Goal: Task Accomplishment & Management: Manage account settings

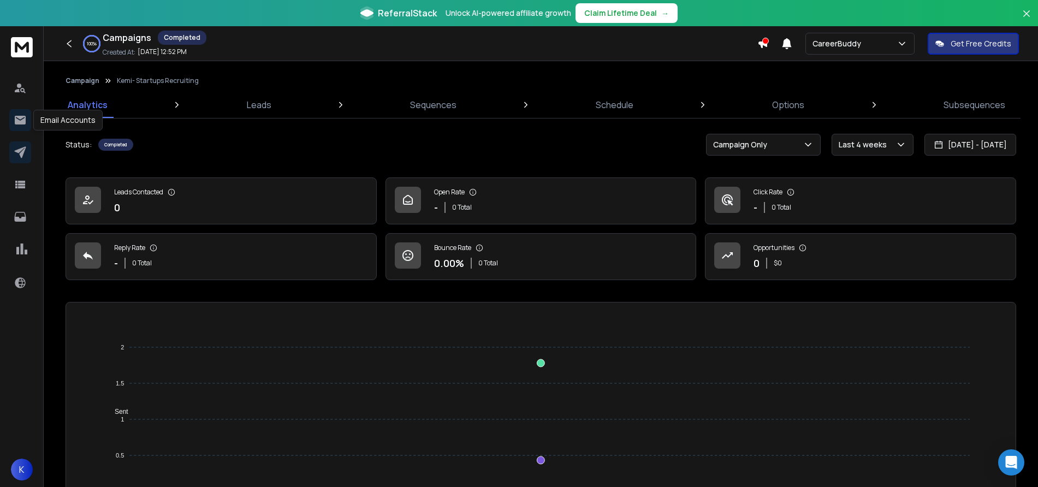
click at [15, 119] on icon at bounding box center [20, 120] width 11 height 9
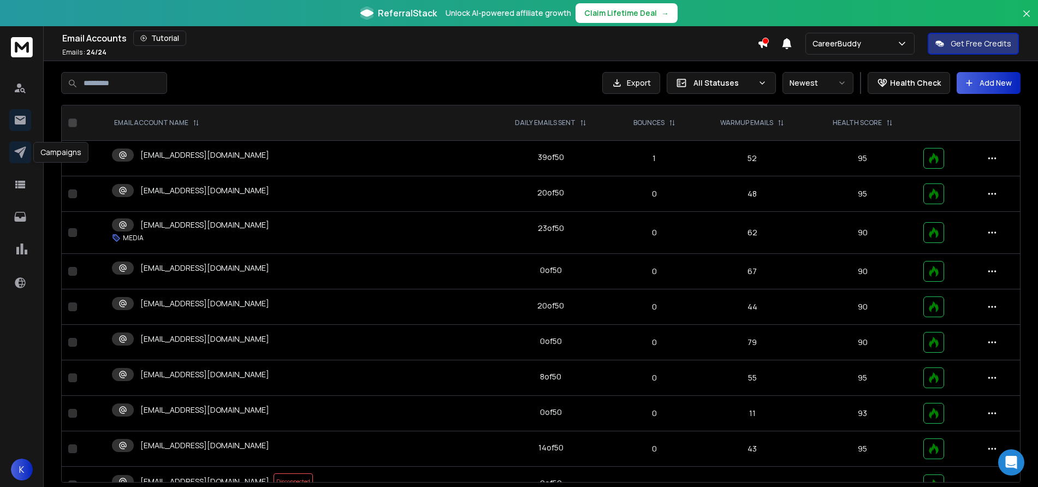
click at [22, 150] on icon at bounding box center [19, 152] width 11 height 11
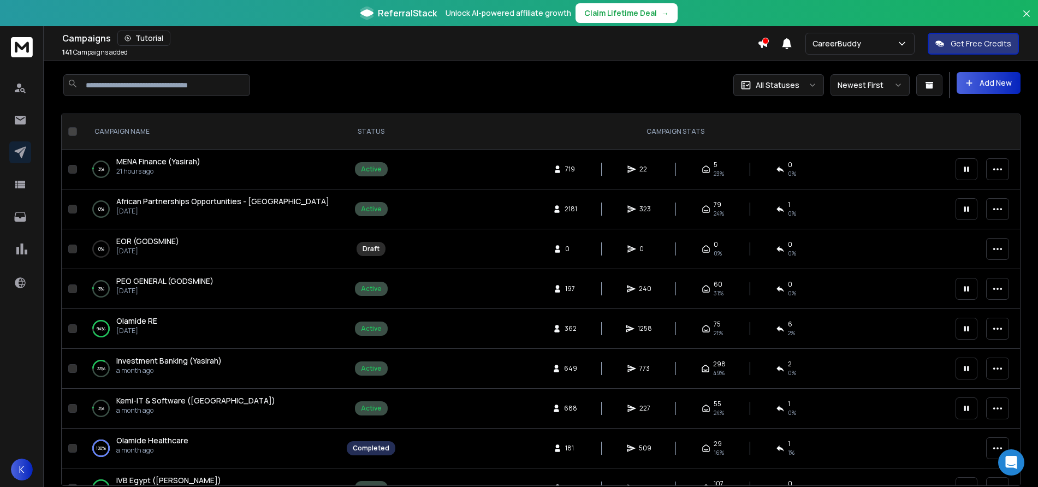
click at [995, 408] on button "button" at bounding box center [997, 409] width 23 height 22
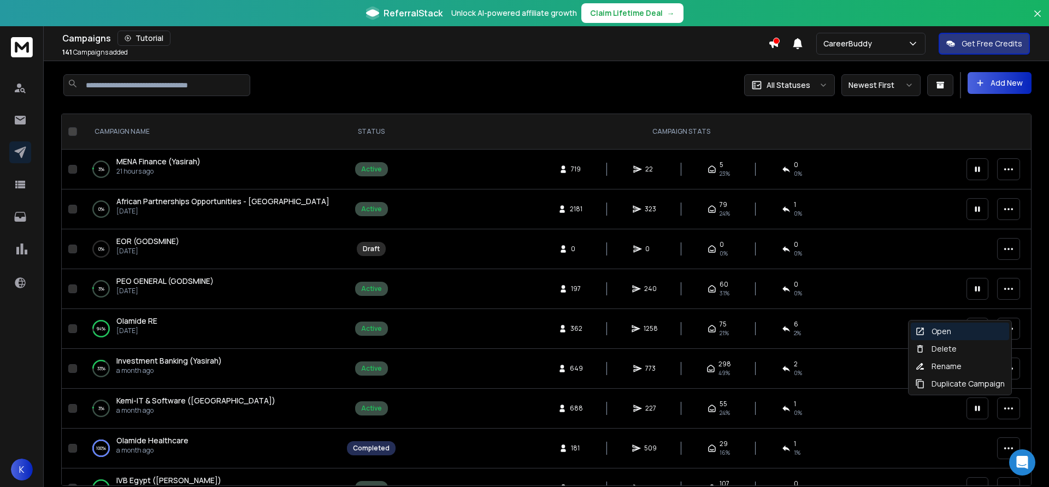
click at [955, 331] on div "Open" at bounding box center [960, 331] width 98 height 17
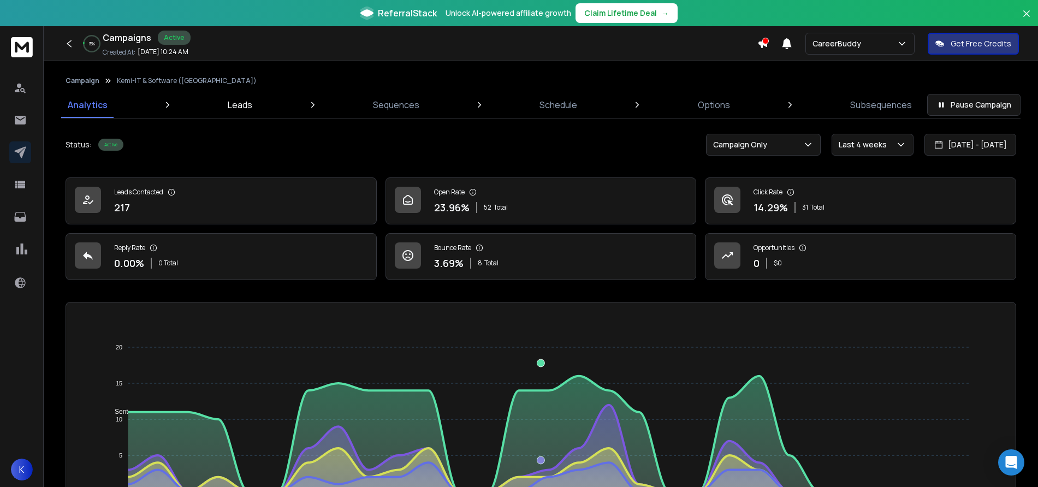
click at [244, 105] on p "Leads" at bounding box center [240, 104] width 25 height 13
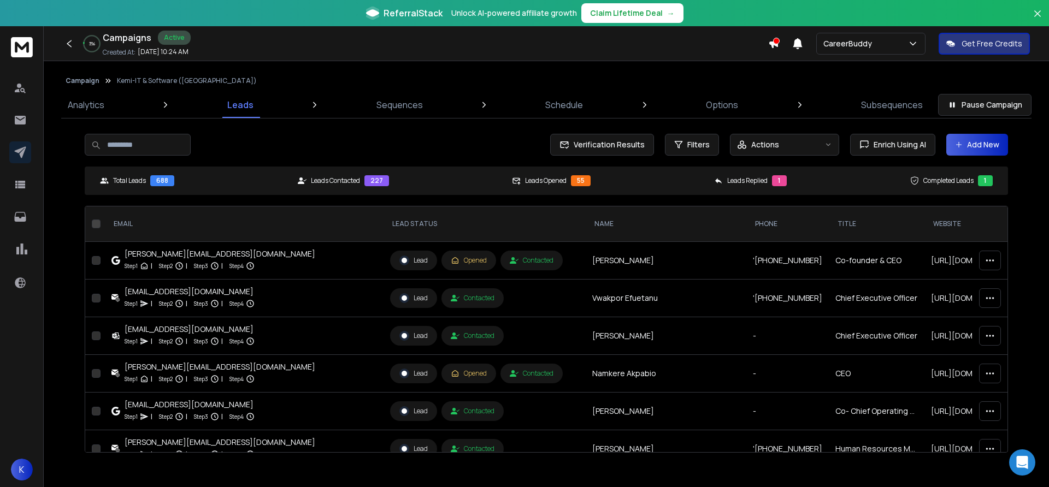
click at [147, 145] on input at bounding box center [138, 145] width 106 height 22
click at [134, 137] on input "***" at bounding box center [138, 145] width 106 height 22
type input "**********"
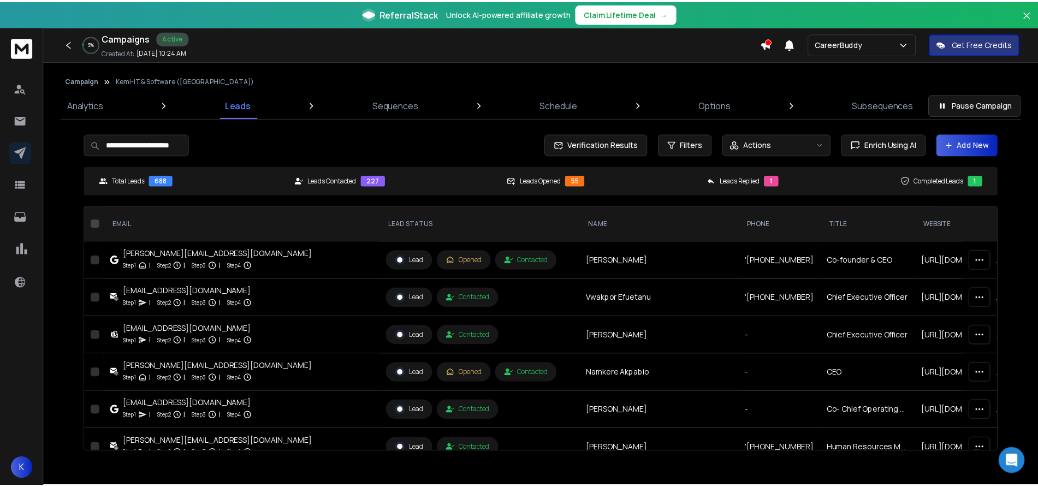
scroll to position [0, 7]
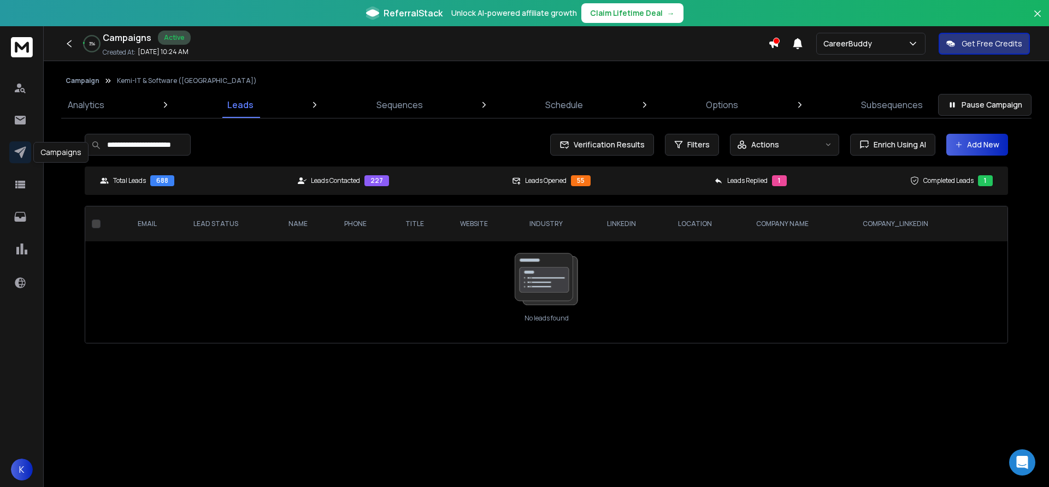
click at [21, 152] on icon at bounding box center [19, 152] width 11 height 11
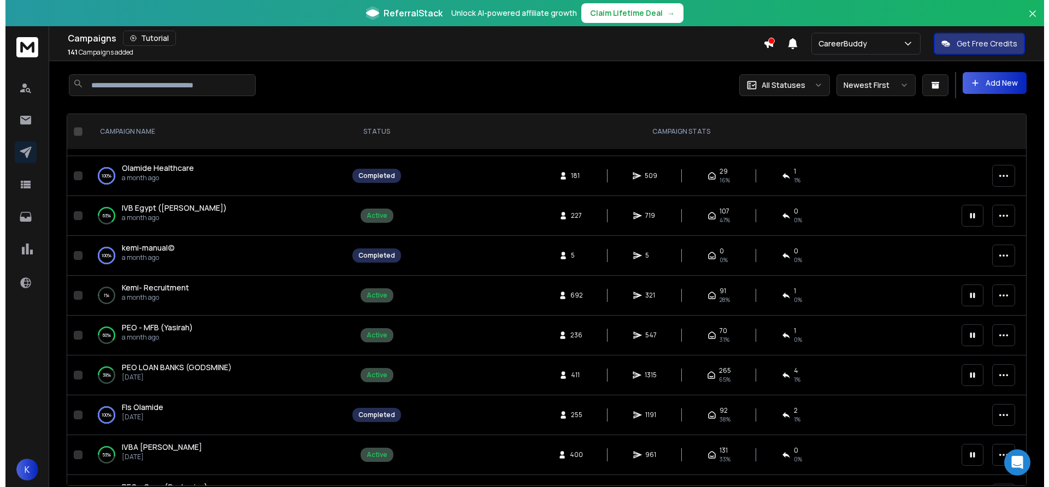
scroll to position [273, 0]
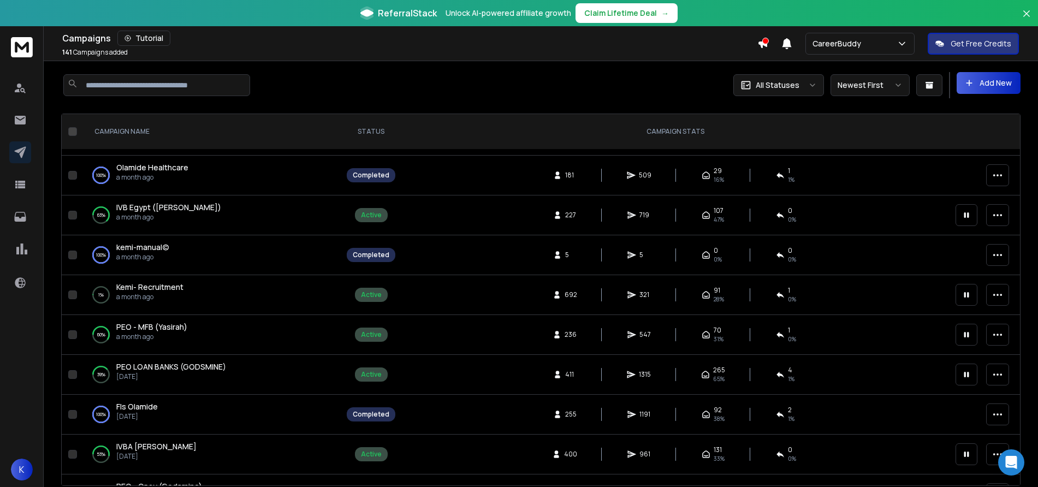
click at [993, 292] on icon "button" at bounding box center [998, 295] width 11 height 11
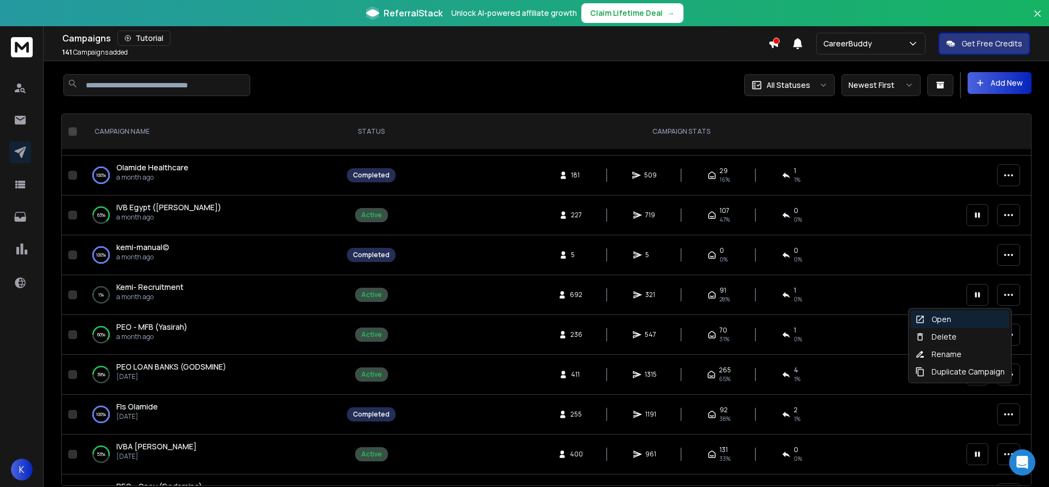
click at [944, 324] on div "Open" at bounding box center [933, 319] width 36 height 11
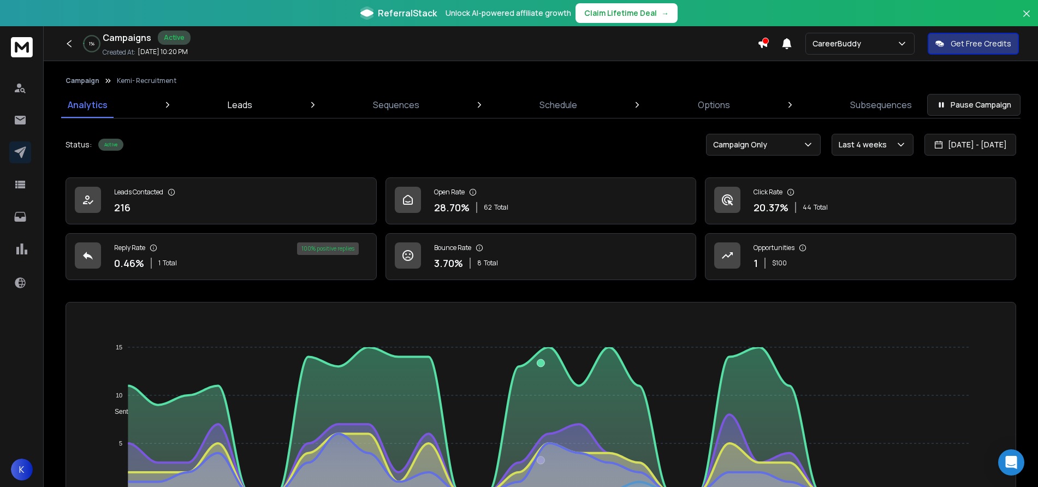
click at [248, 104] on p "Leads" at bounding box center [240, 104] width 25 height 13
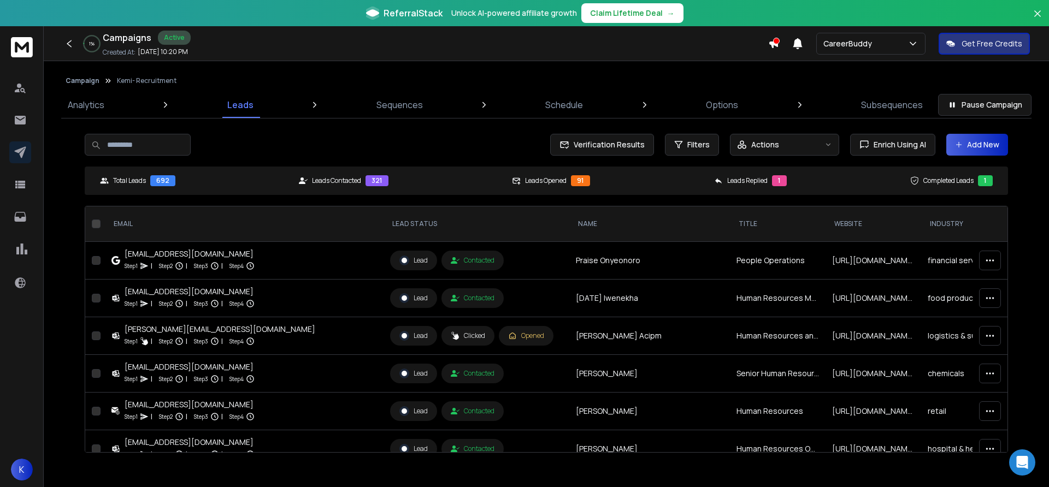
click at [146, 149] on input at bounding box center [138, 145] width 106 height 22
type input "**********"
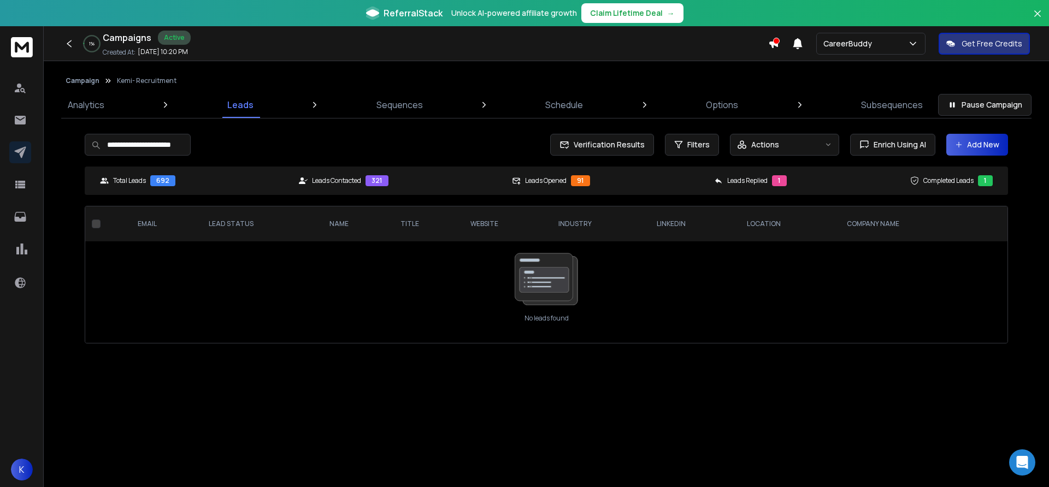
scroll to position [0, 7]
drag, startPoint x: 107, startPoint y: 142, endPoint x: 233, endPoint y: 145, distance: 126.2
click at [233, 145] on div "**********" at bounding box center [546, 145] width 923 height 22
click at [14, 114] on icon at bounding box center [20, 120] width 13 height 13
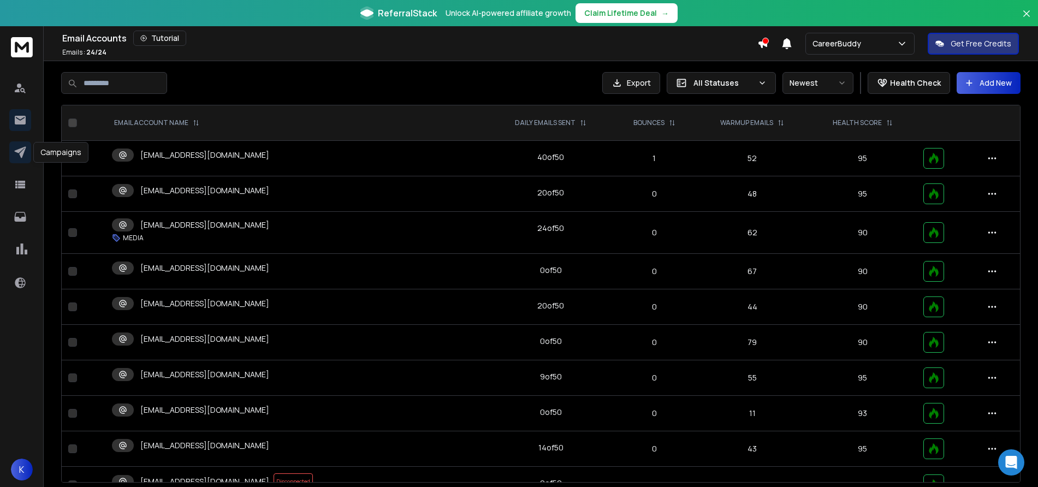
click at [23, 156] on icon at bounding box center [20, 152] width 13 height 13
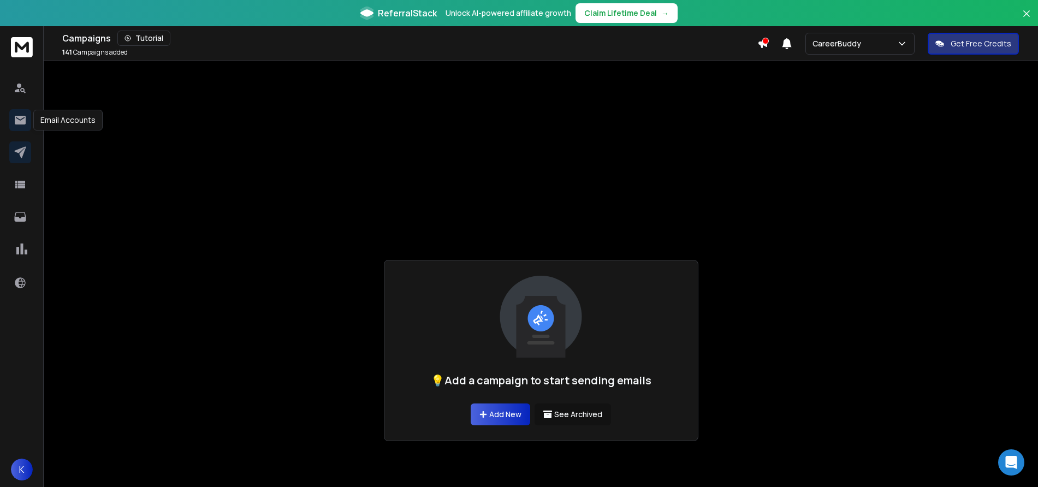
click at [22, 126] on icon at bounding box center [20, 120] width 13 height 13
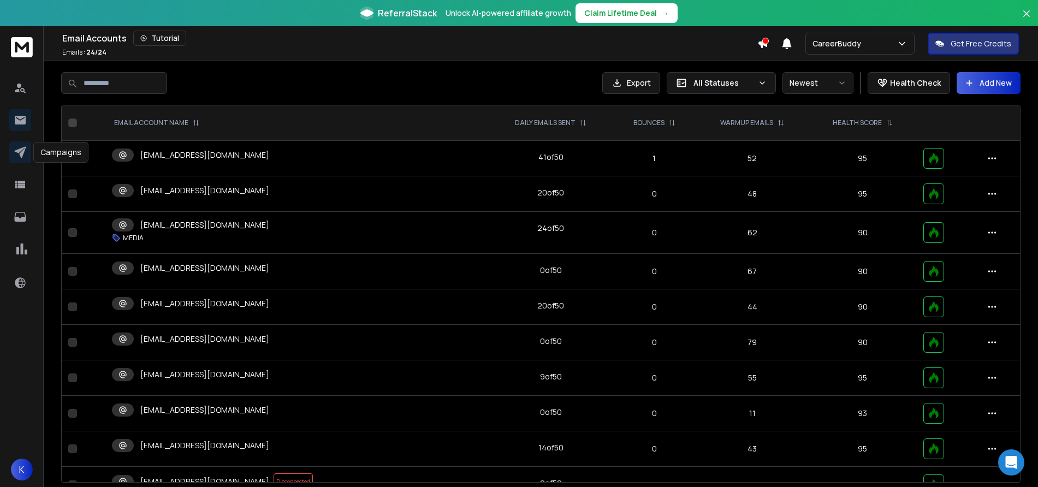
click at [19, 156] on icon at bounding box center [20, 152] width 13 height 13
